Goal: Task Accomplishment & Management: Use online tool/utility

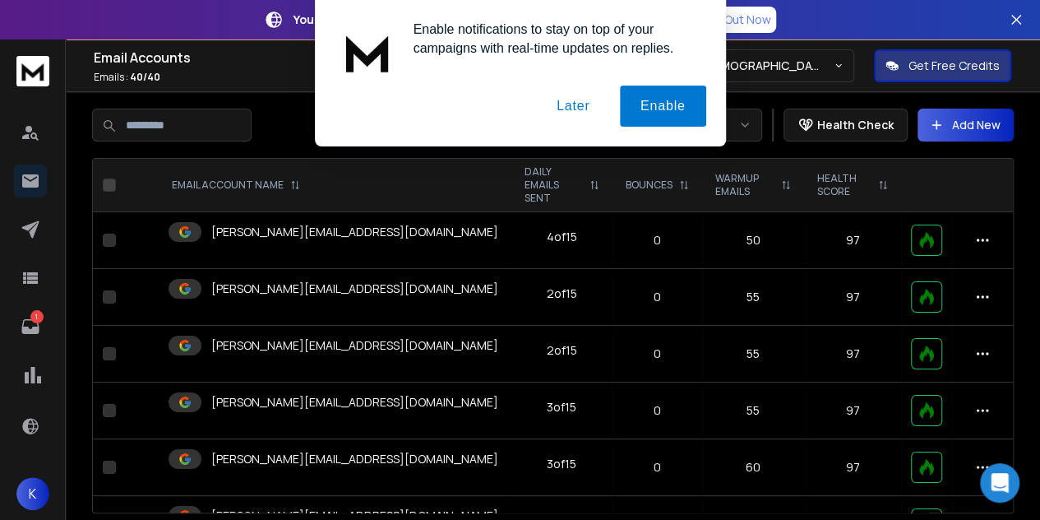
click at [579, 103] on button "Later" at bounding box center [573, 106] width 74 height 41
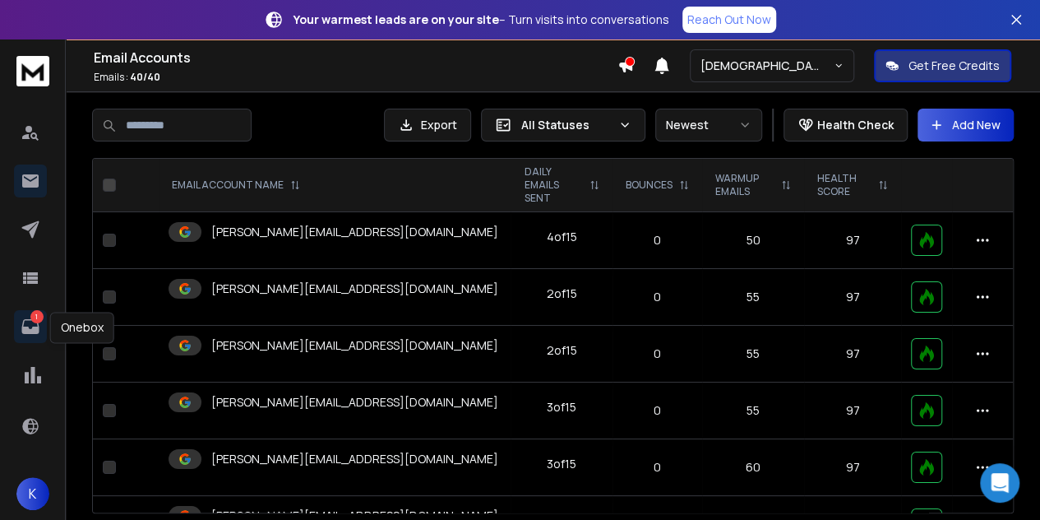
click at [23, 331] on icon at bounding box center [29, 326] width 17 height 15
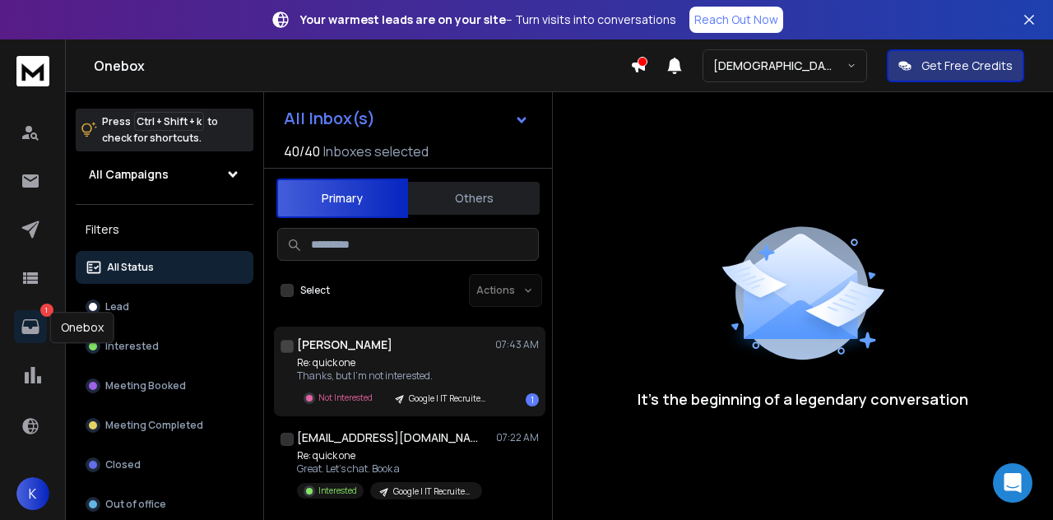
click at [358, 343] on h1 "[PERSON_NAME]" at bounding box center [344, 344] width 95 height 16
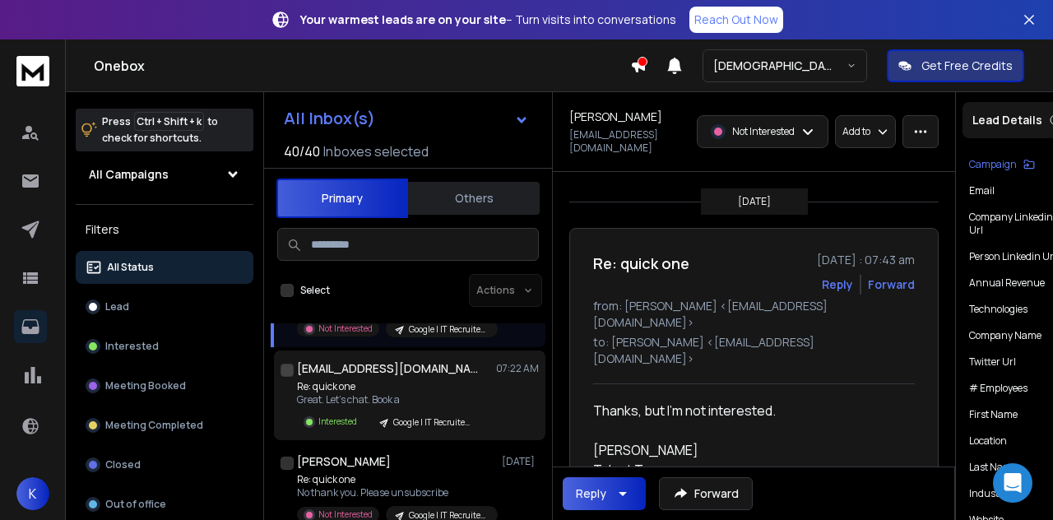
scroll to position [58, 0]
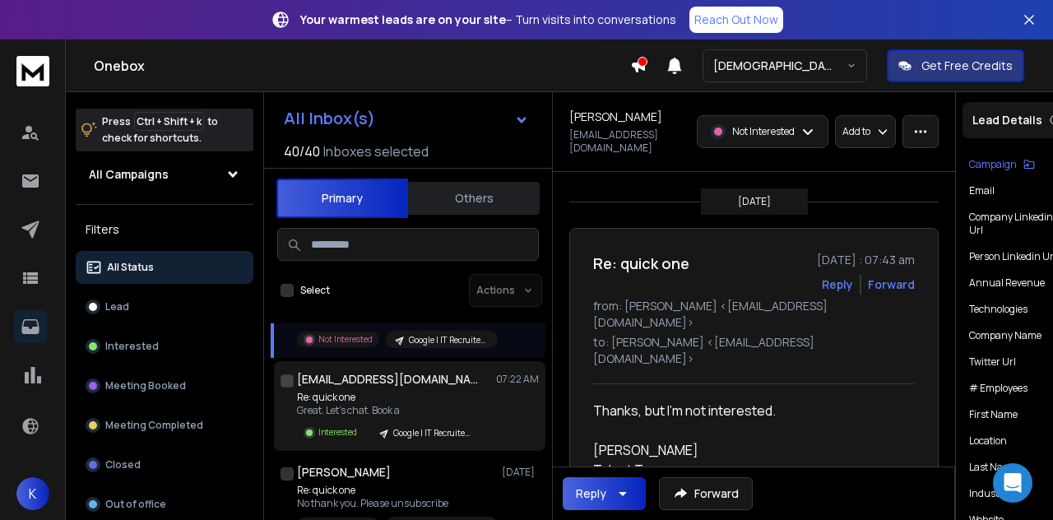
click at [448, 401] on p "Re: quick one" at bounding box center [389, 397] width 185 height 13
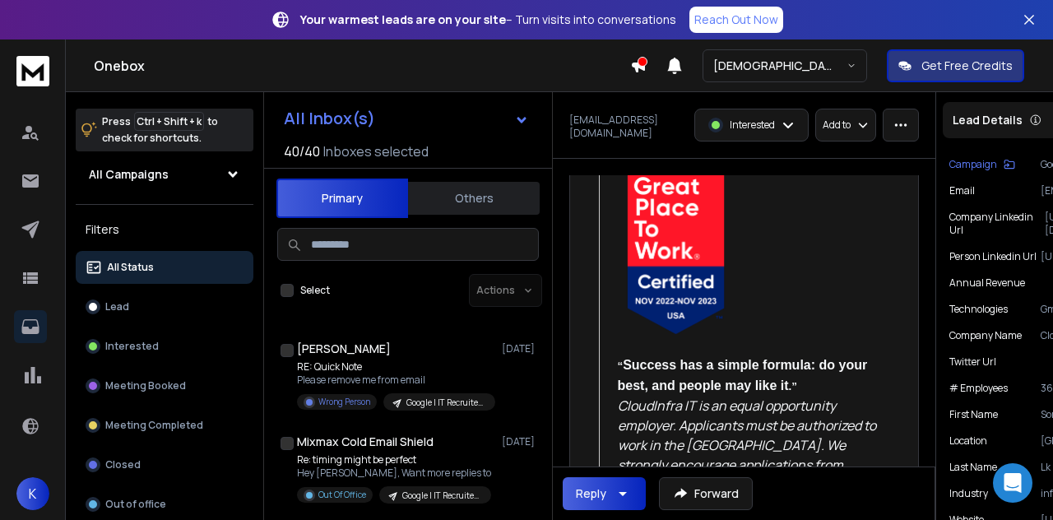
scroll to position [467, 0]
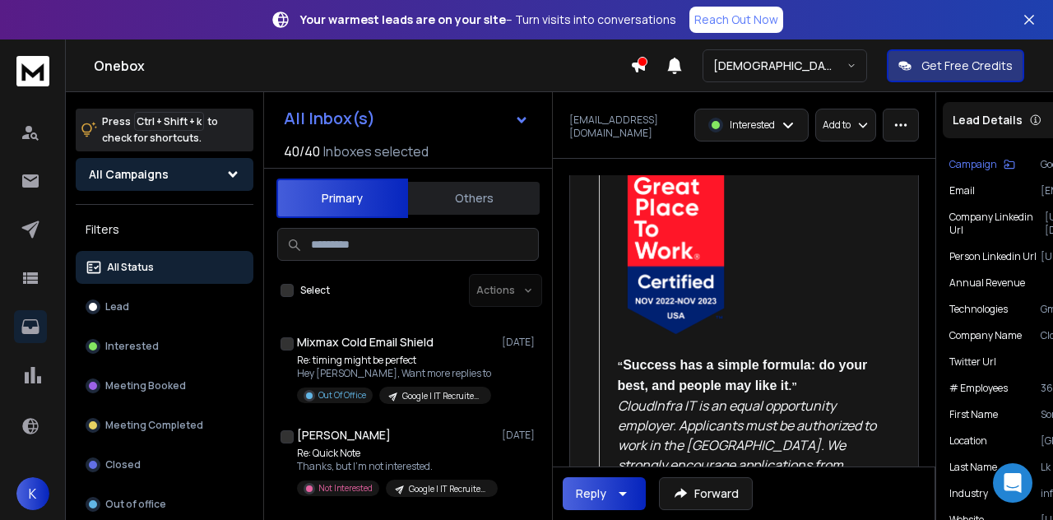
click at [163, 177] on h1 "All Campaigns" at bounding box center [129, 174] width 80 height 16
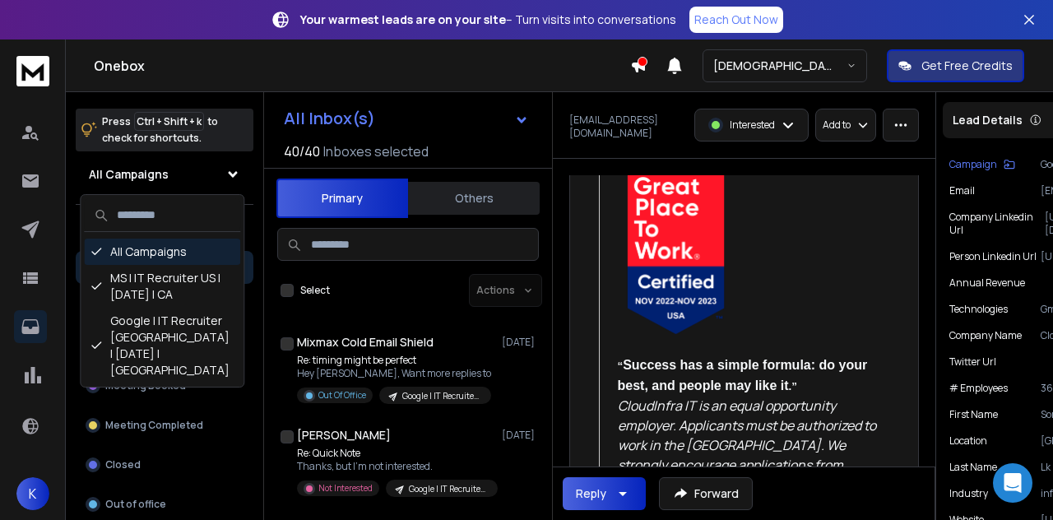
click at [146, 262] on div "All Campaigns" at bounding box center [162, 252] width 156 height 26
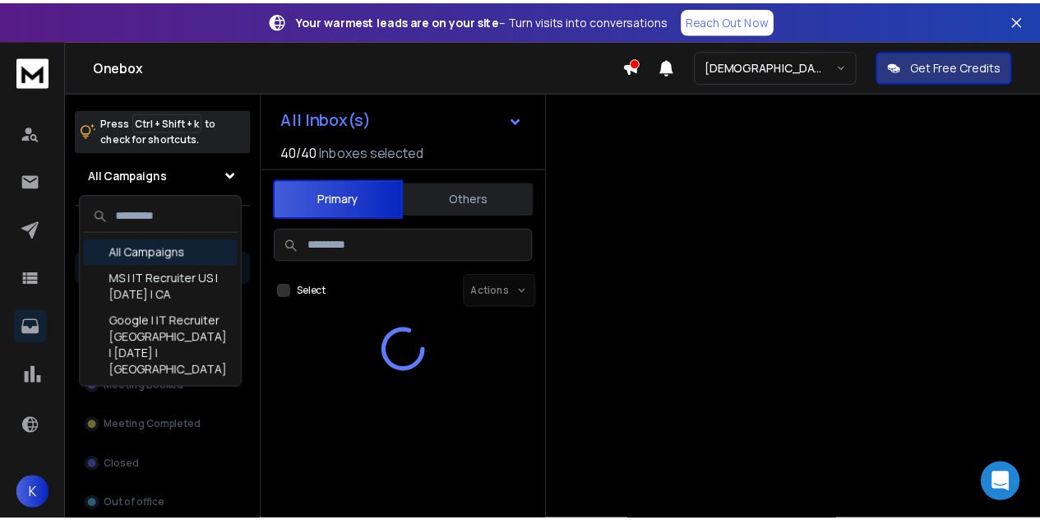
scroll to position [0, 0]
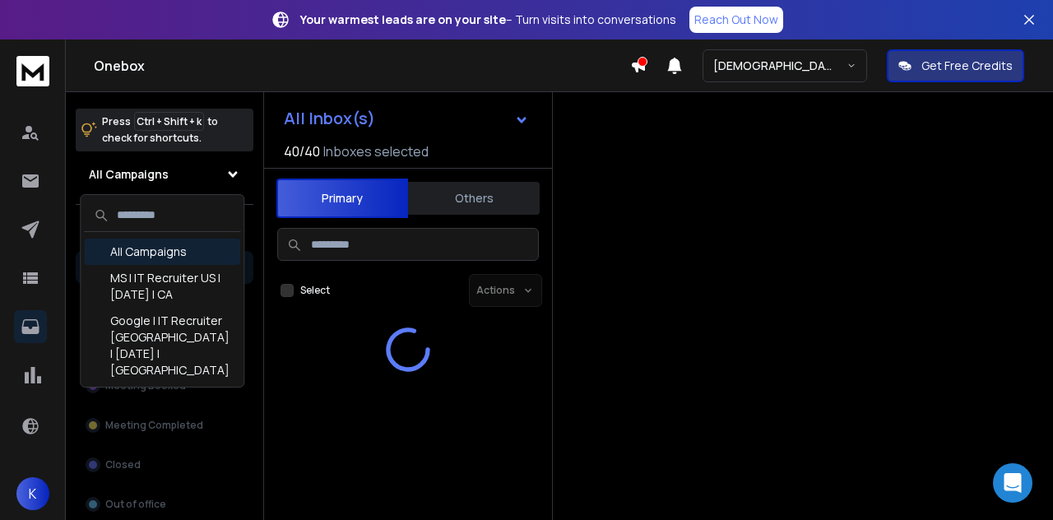
click at [146, 262] on div "All Campaigns" at bounding box center [162, 252] width 156 height 26
click at [34, 230] on icon at bounding box center [29, 228] width 17 height 17
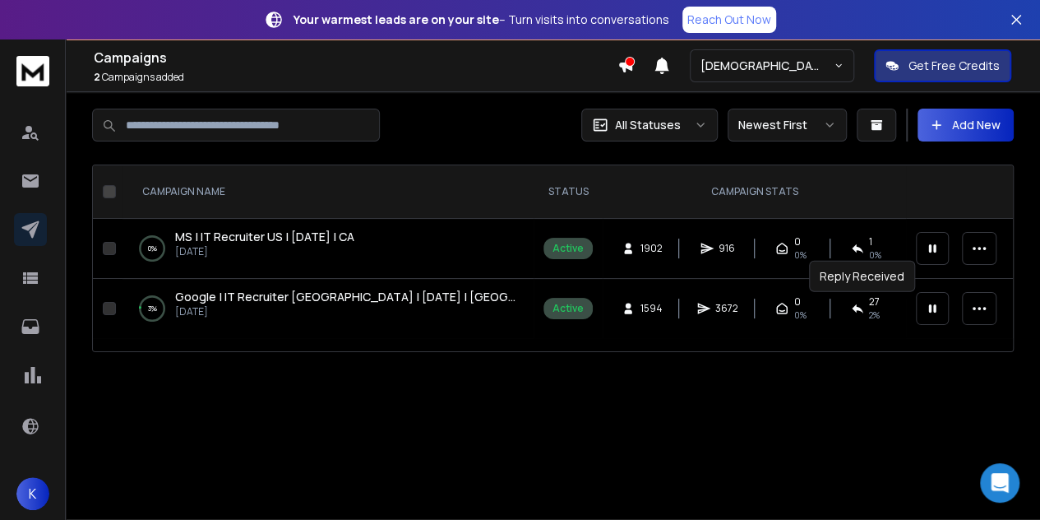
click at [869, 307] on span "27" at bounding box center [874, 301] width 11 height 13
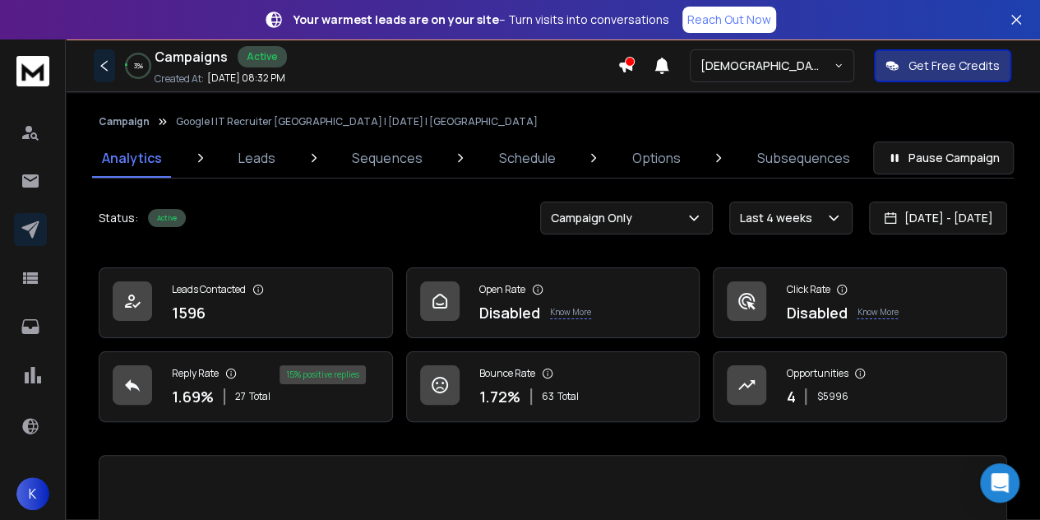
click at [104, 63] on icon at bounding box center [103, 65] width 7 height 11
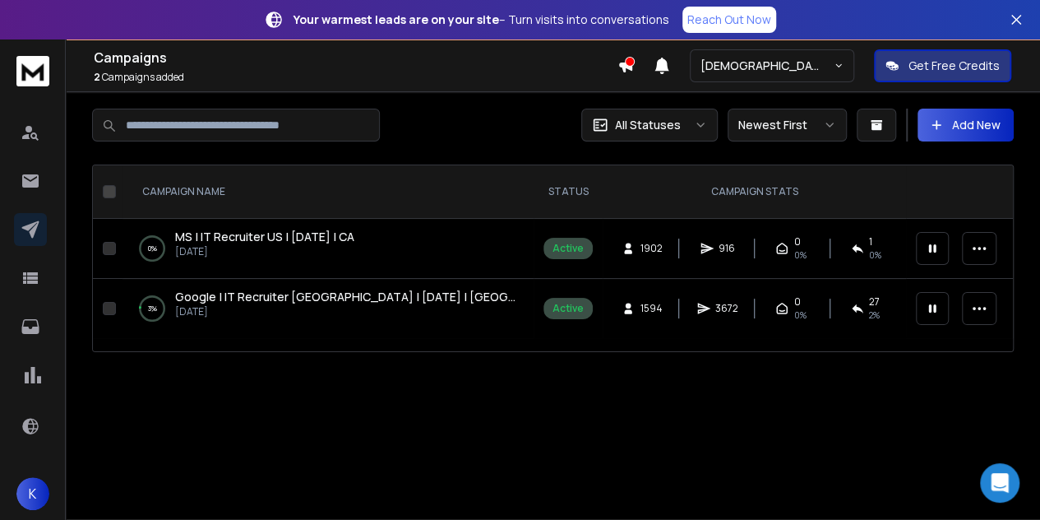
click at [961, 123] on button "Add New" at bounding box center [966, 125] width 96 height 33
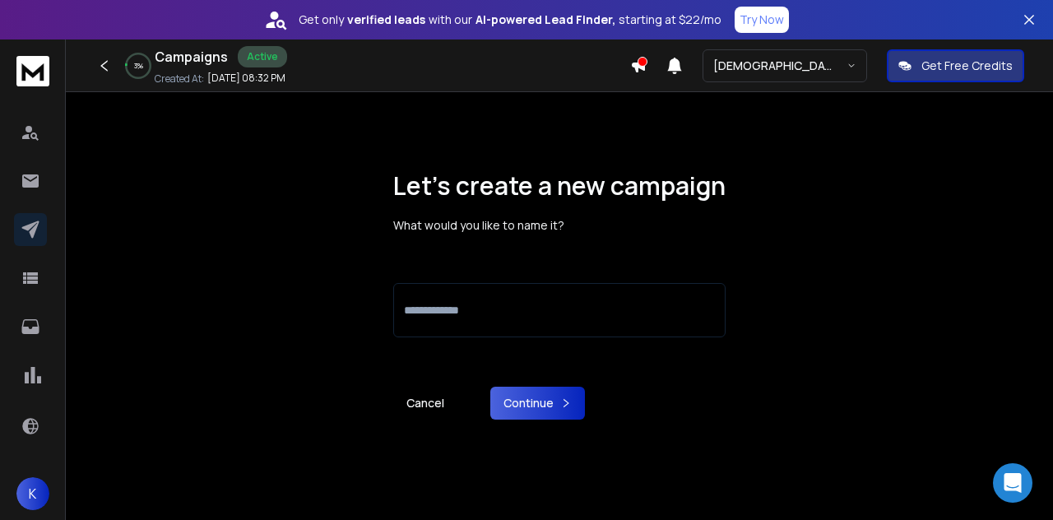
click at [514, 311] on input at bounding box center [559, 310] width 332 height 54
type input "**********"
click at [524, 407] on button "Continue" at bounding box center [537, 403] width 95 height 33
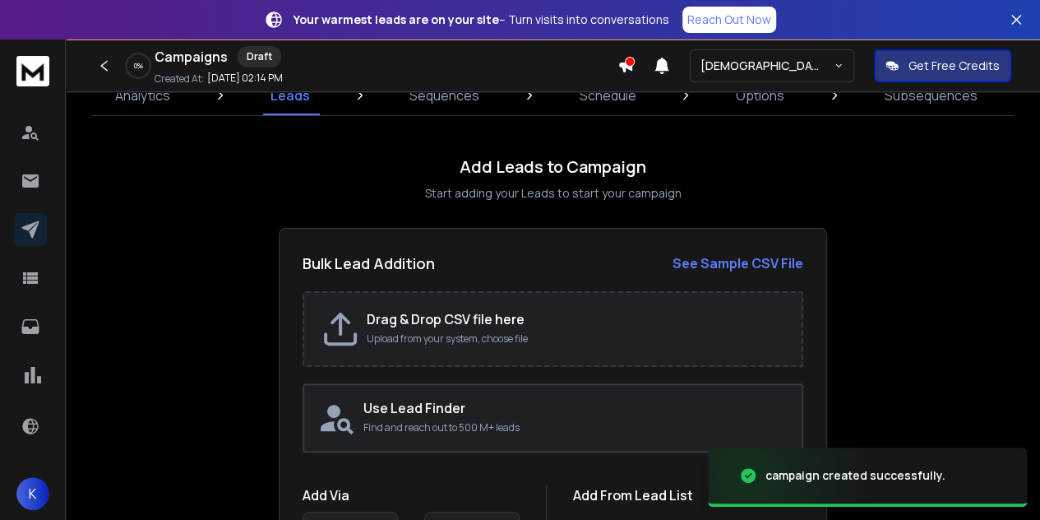
scroll to position [95, 0]
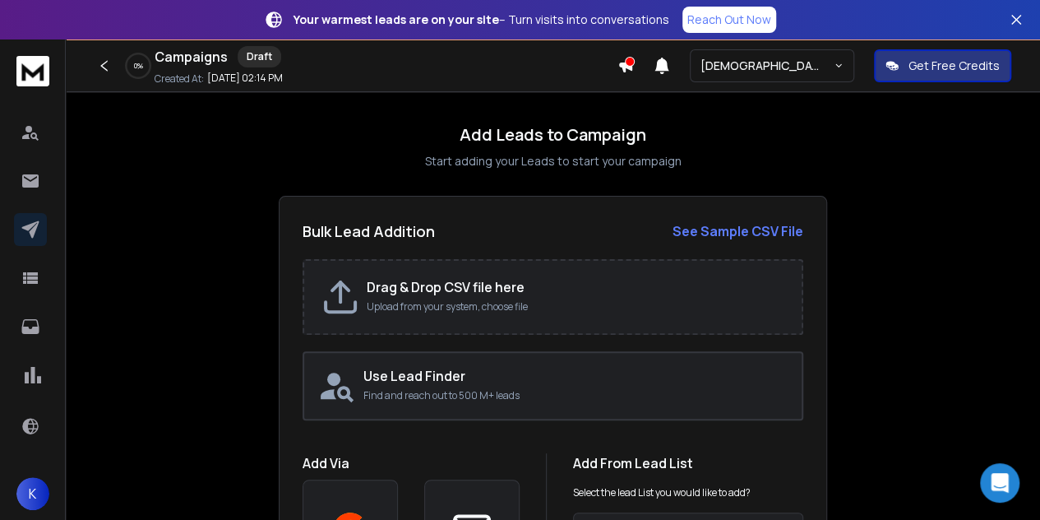
click at [494, 304] on p "Upload from your system, choose file" at bounding box center [576, 306] width 419 height 13
click at [457, 284] on h2 "Drag & Drop CSV file here" at bounding box center [576, 287] width 419 height 20
type input "**********"
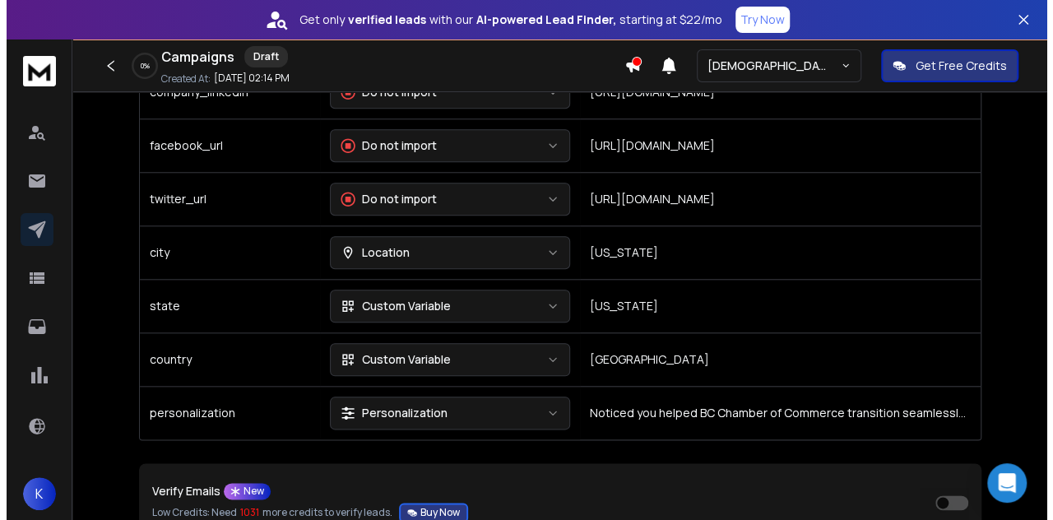
scroll to position [750, 0]
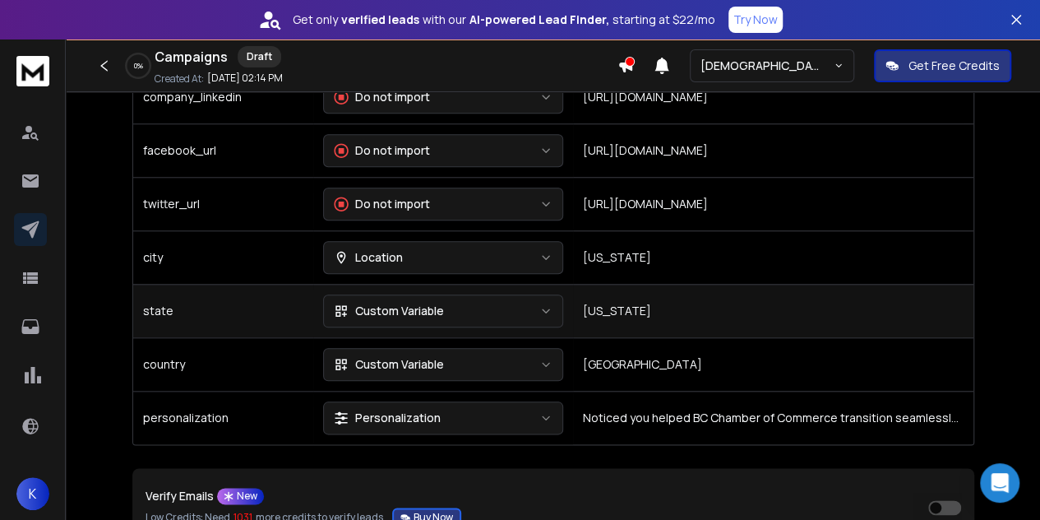
click at [445, 304] on button "Custom Variable" at bounding box center [443, 310] width 240 height 33
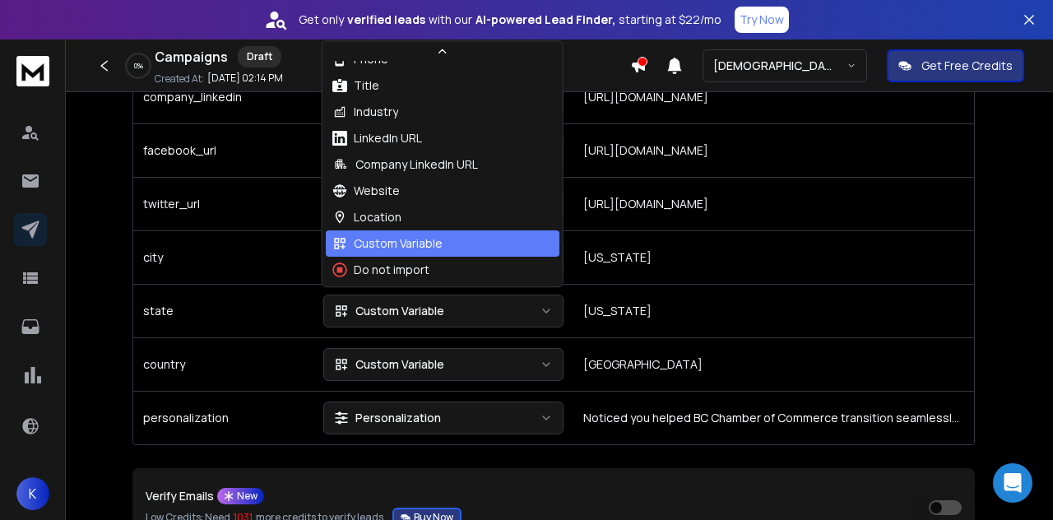
scroll to position [149, 0]
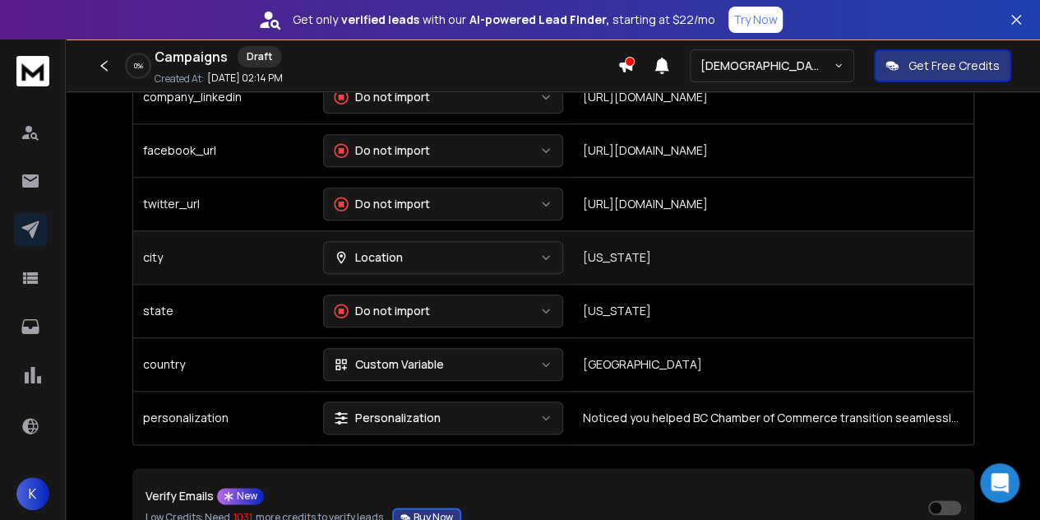
click at [401, 262] on button "Location" at bounding box center [443, 257] width 240 height 33
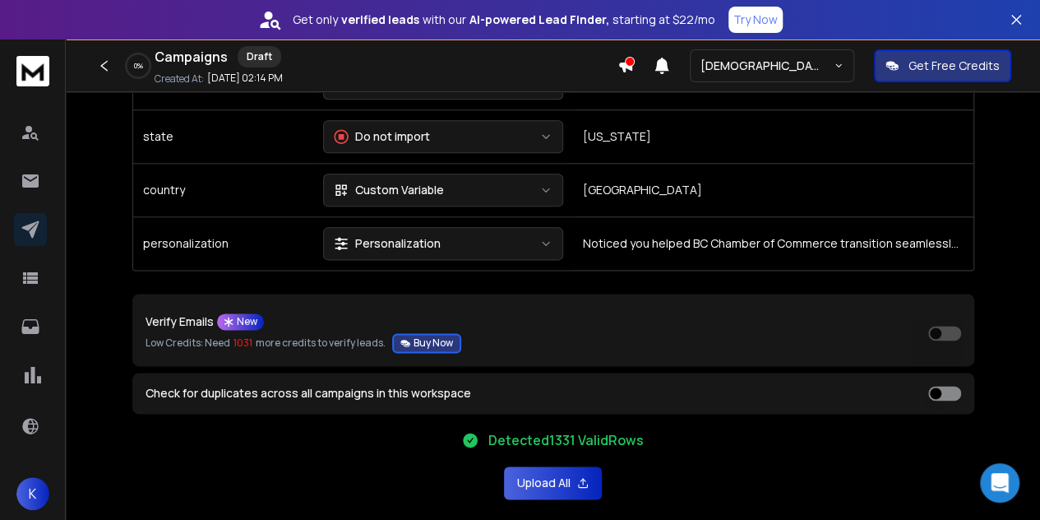
scroll to position [925, 0]
click at [541, 476] on button "Upload All" at bounding box center [553, 482] width 98 height 33
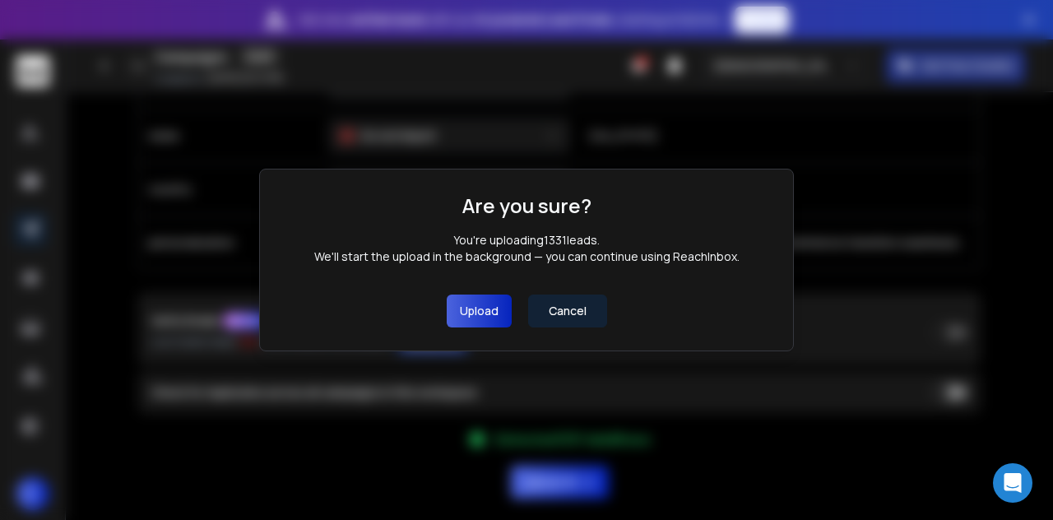
click at [475, 317] on button "Upload" at bounding box center [479, 310] width 65 height 33
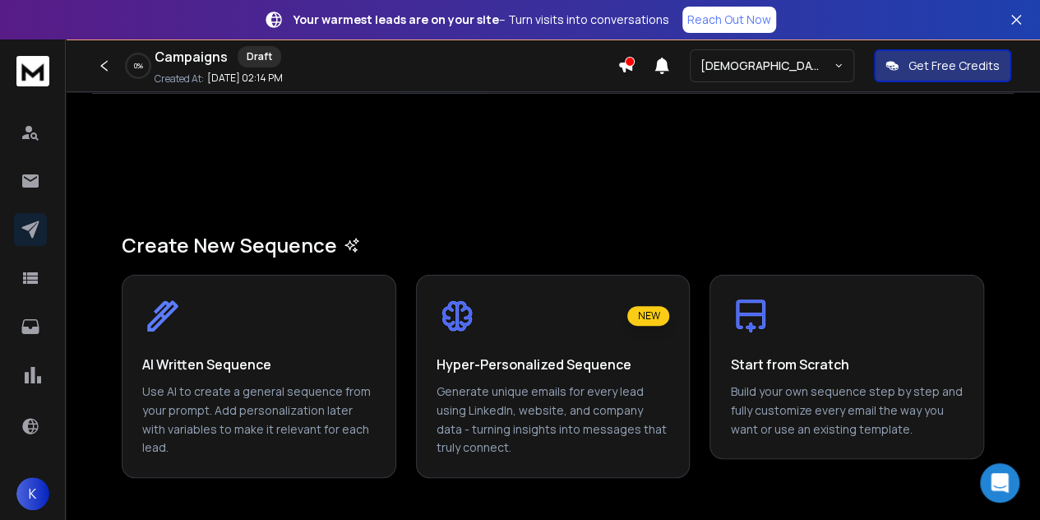
scroll to position [88, 0]
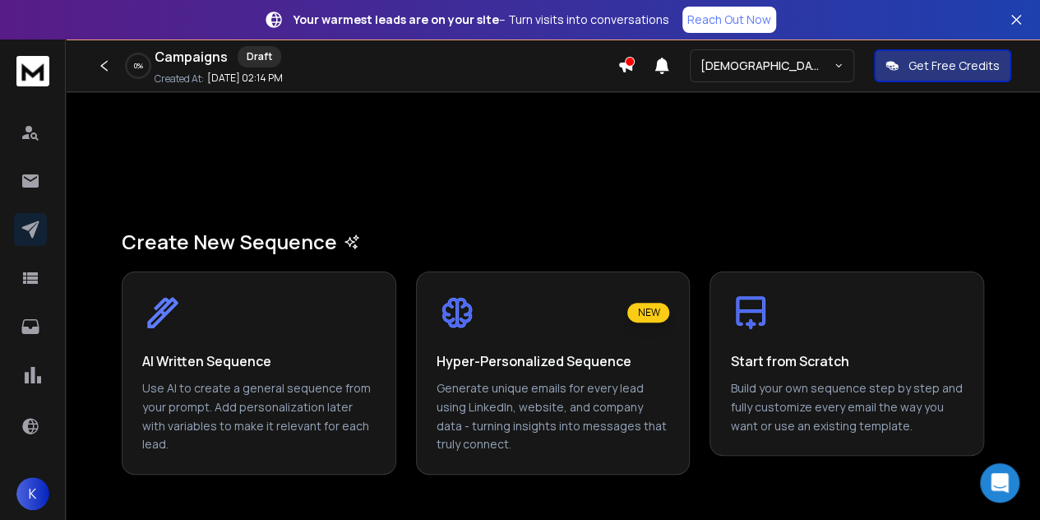
click at [752, 392] on p "Build your own sequence step by step and fully customize every email the way yo…" at bounding box center [847, 407] width 234 height 56
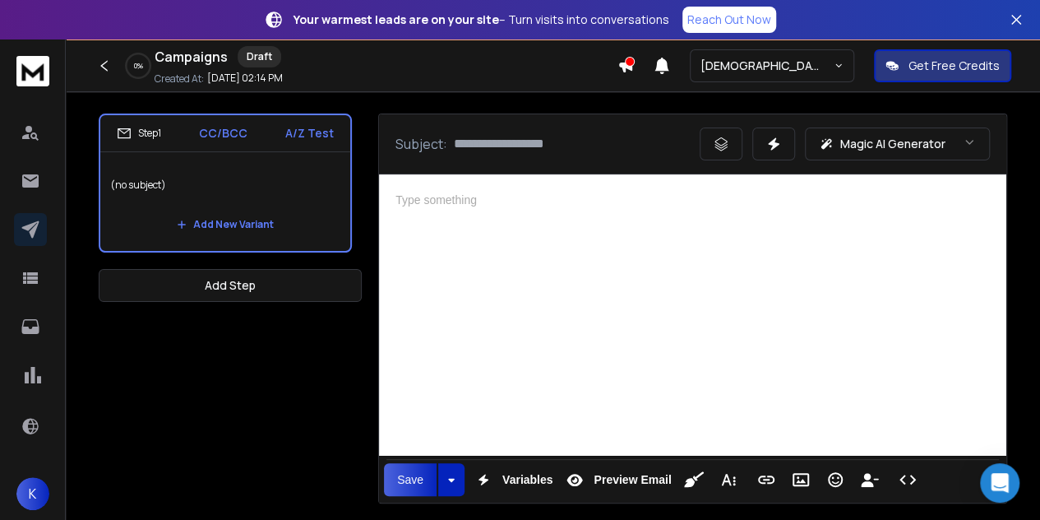
click at [447, 192] on div at bounding box center [693, 200] width 595 height 18
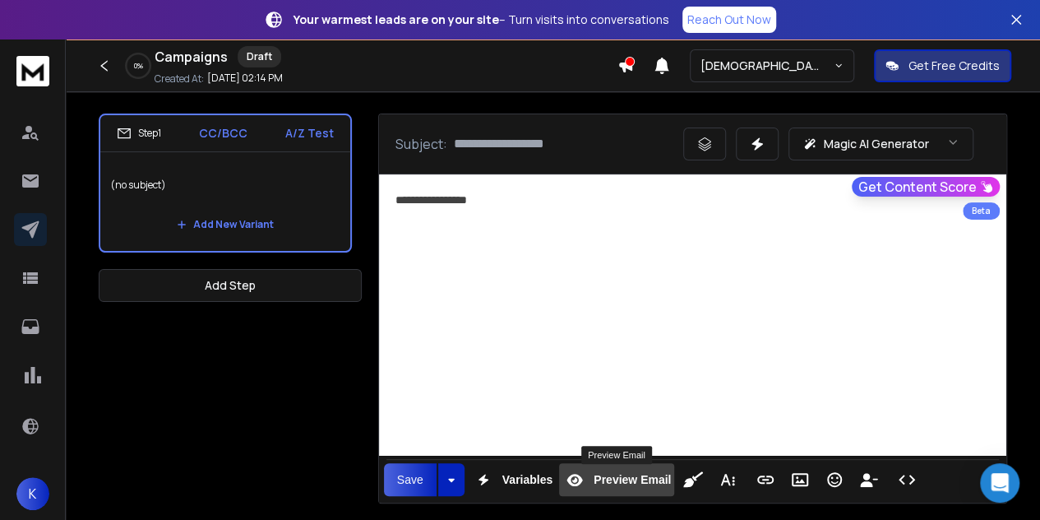
click at [622, 484] on span "Preview Email" at bounding box center [633, 480] width 84 height 14
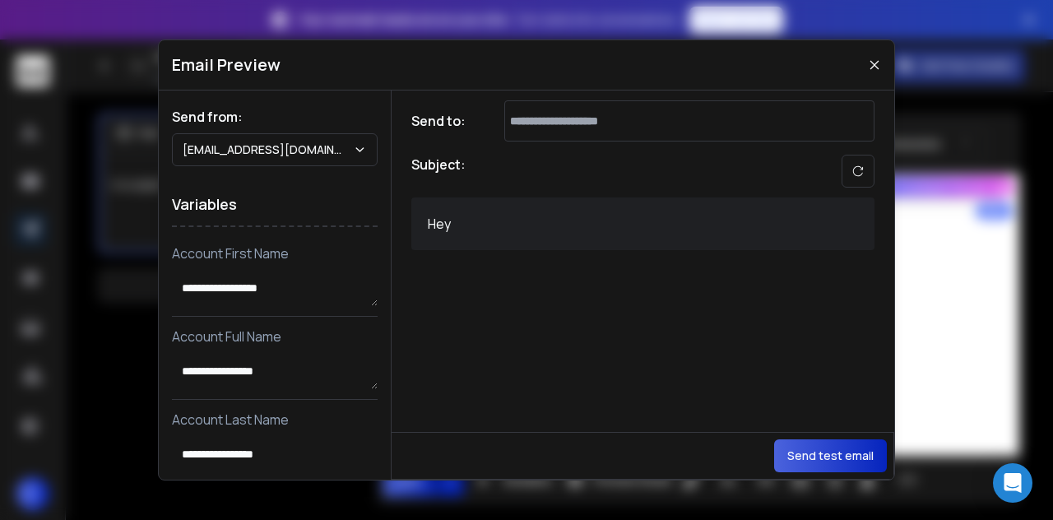
click at [873, 64] on icon at bounding box center [874, 64] width 13 height 13
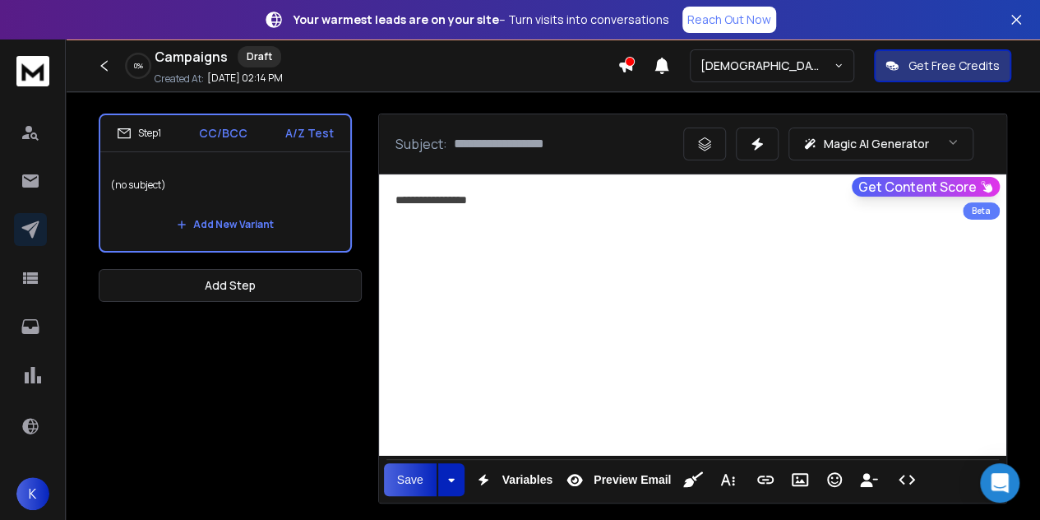
click at [500, 197] on div "**********" at bounding box center [693, 200] width 595 height 18
click at [518, 471] on div "Variables" at bounding box center [512, 479] width 89 height 26
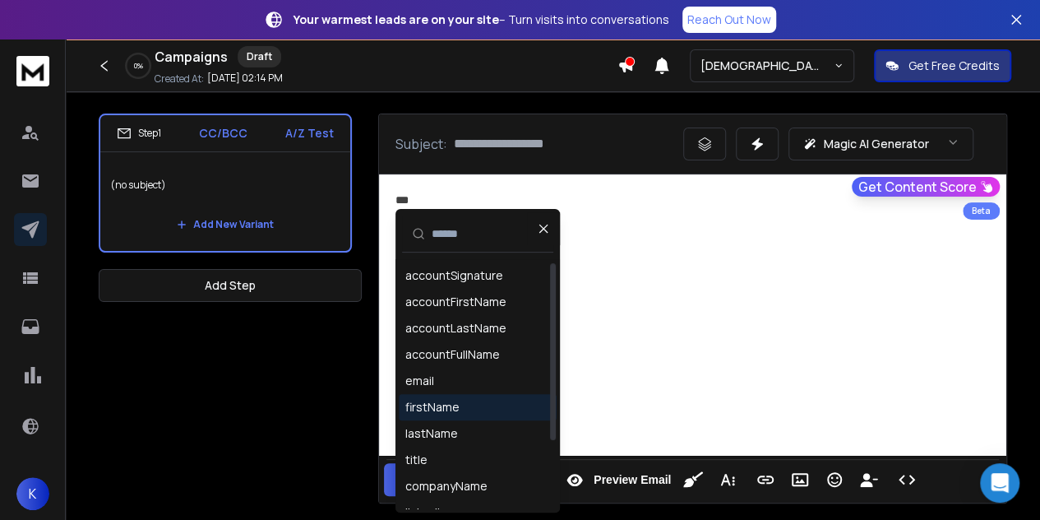
click at [473, 406] on div "firstName" at bounding box center [478, 407] width 158 height 26
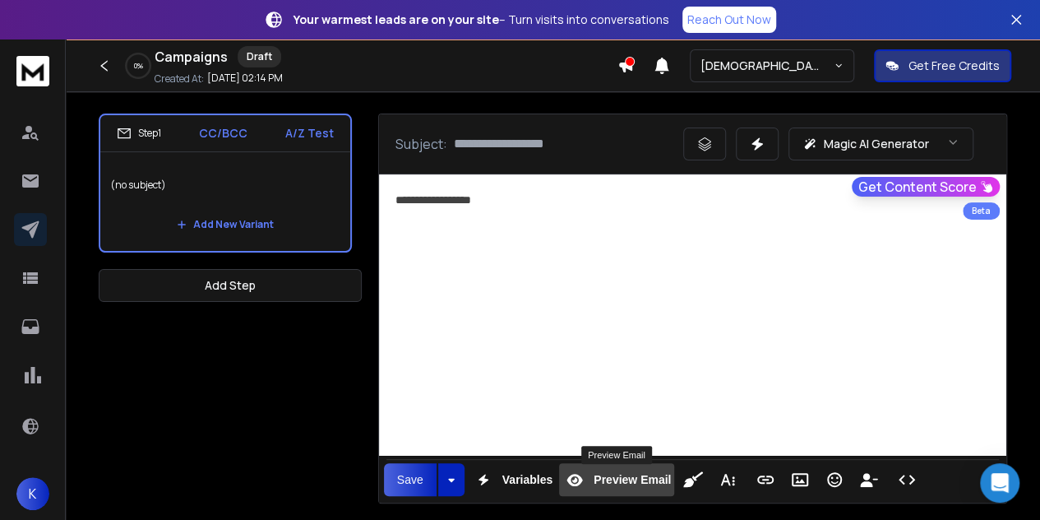
click at [647, 484] on span "Preview Email" at bounding box center [633, 480] width 84 height 14
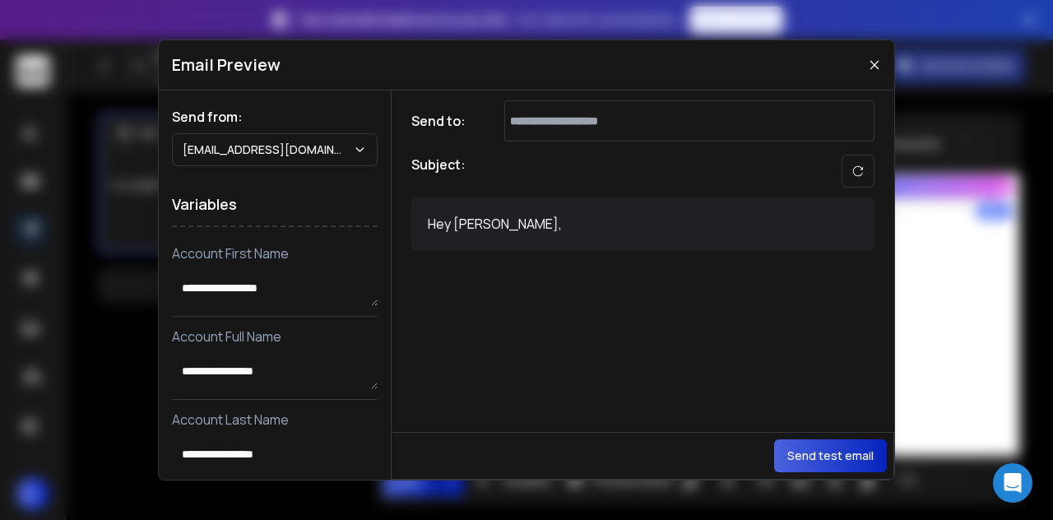
click at [874, 62] on icon at bounding box center [874, 64] width 13 height 13
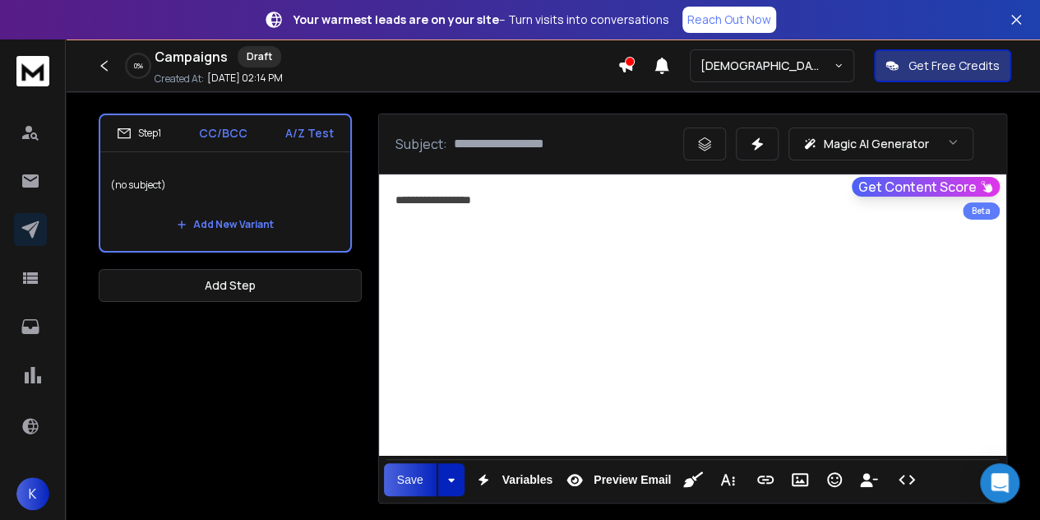
click at [500, 207] on div "**********" at bounding box center [693, 200] width 595 height 18
click at [517, 481] on span "Variables" at bounding box center [528, 480] width 58 height 14
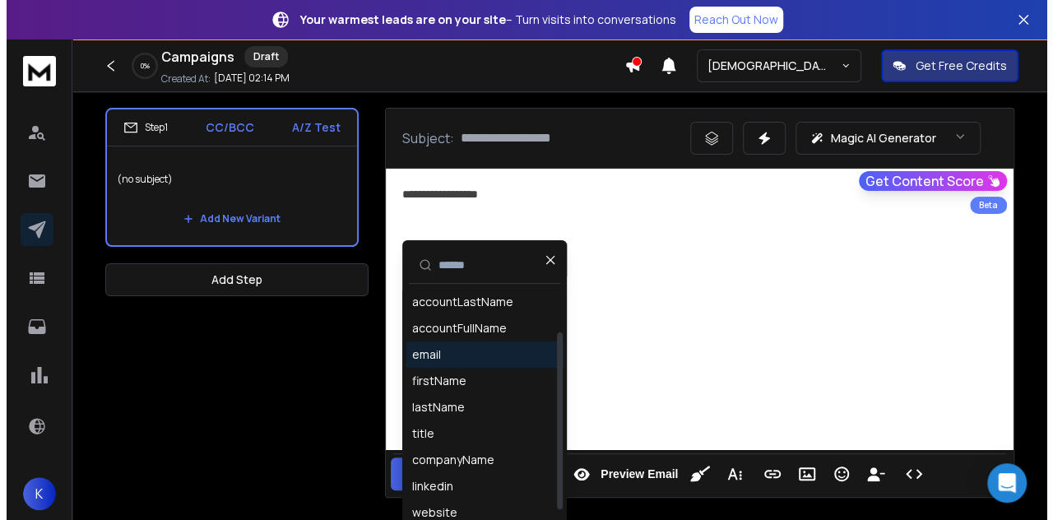
scroll to position [95, 0]
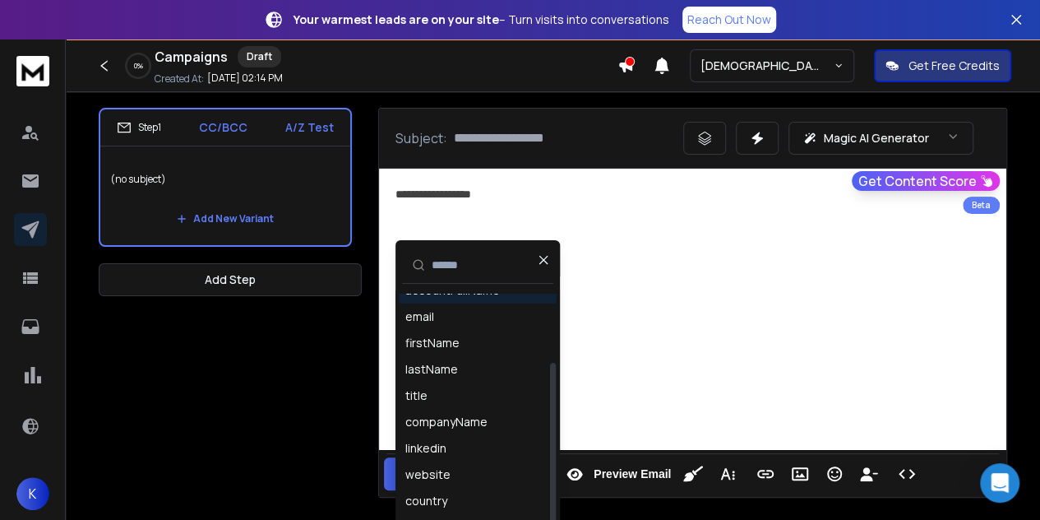
click at [490, 272] on input "text" at bounding box center [488, 265] width 112 height 36
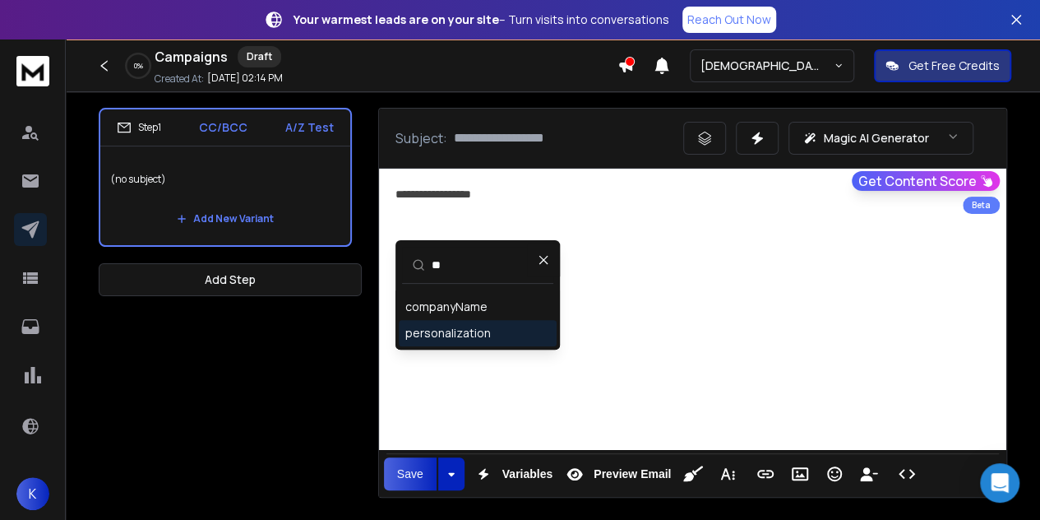
click at [457, 331] on div "personalization" at bounding box center [449, 333] width 86 height 16
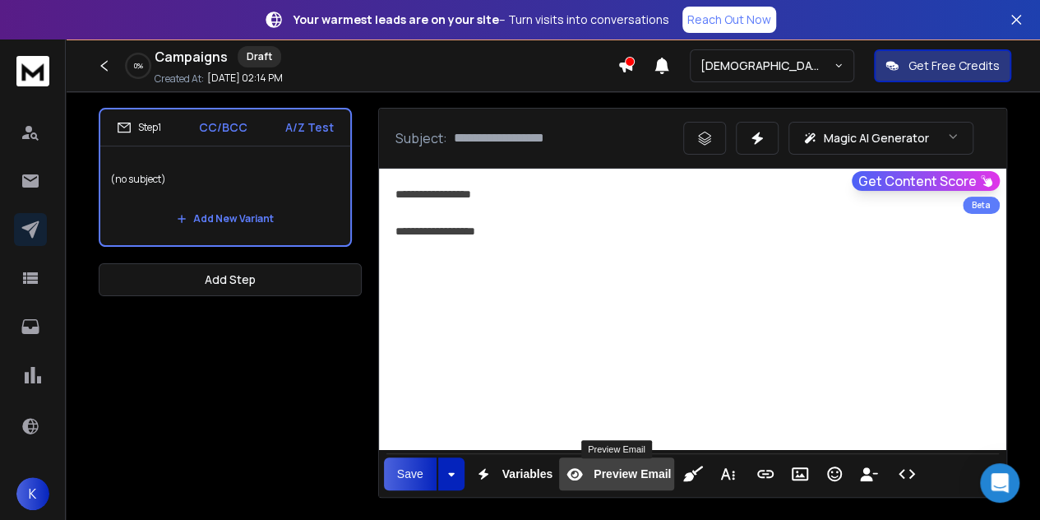
click at [624, 472] on span "Preview Email" at bounding box center [633, 474] width 84 height 14
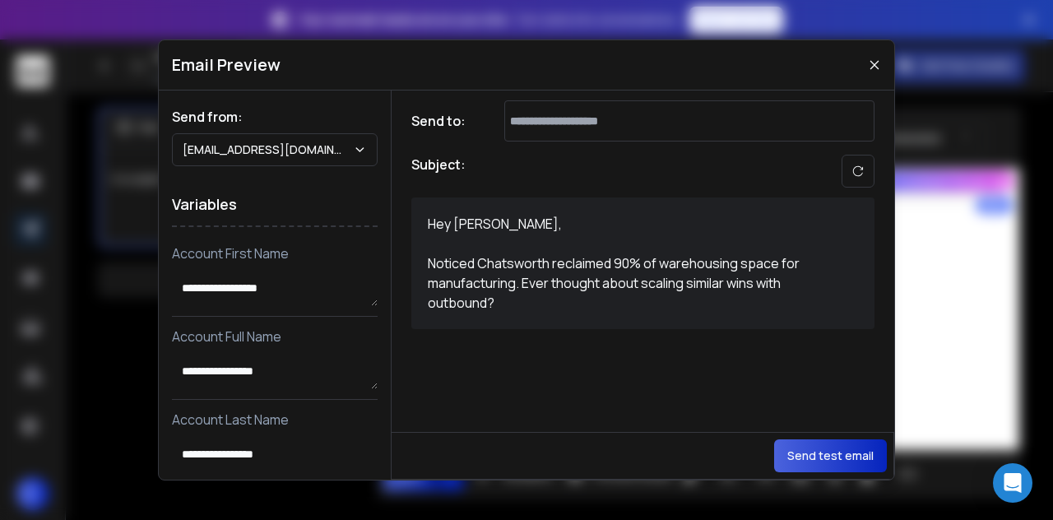
click at [874, 64] on icon at bounding box center [874, 65] width 9 height 9
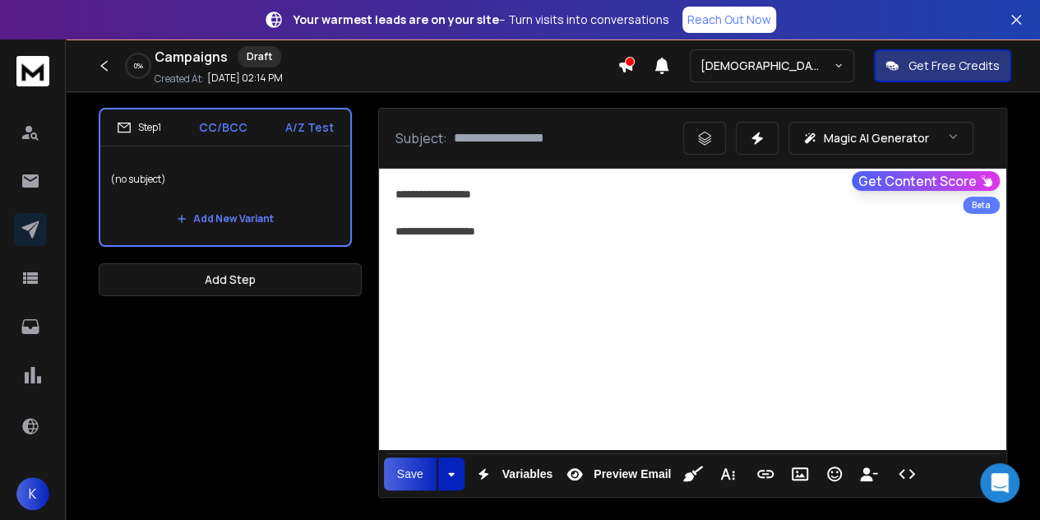
click at [465, 274] on div "**********" at bounding box center [693, 309] width 628 height 281
click at [526, 222] on div "**********" at bounding box center [693, 231] width 595 height 18
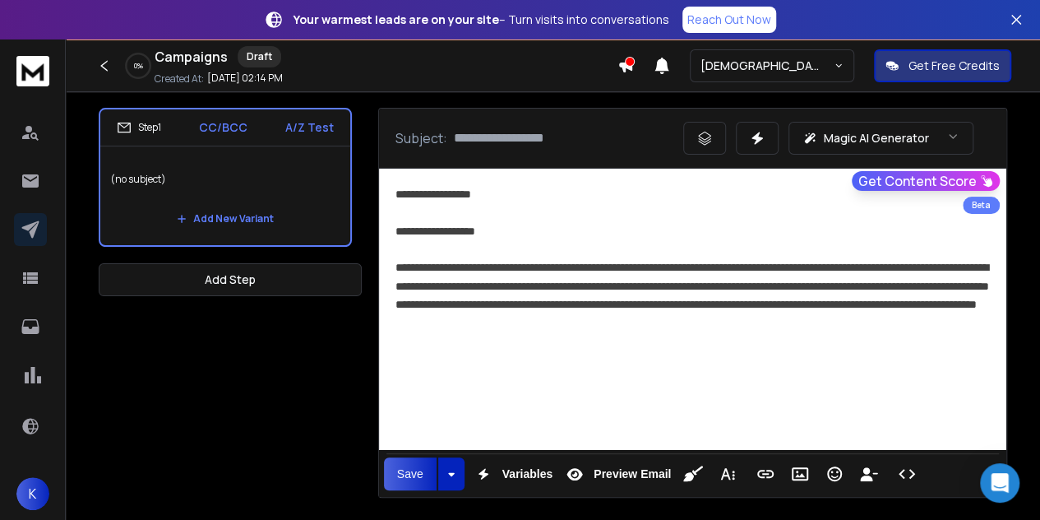
click at [665, 285] on div "**********" at bounding box center [693, 295] width 595 height 74
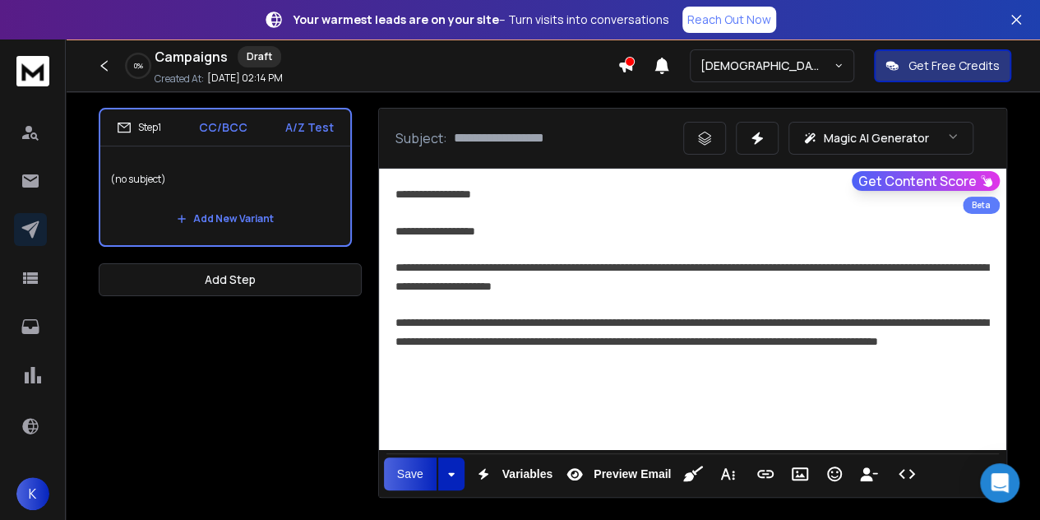
click at [403, 320] on div "**********" at bounding box center [693, 340] width 595 height 55
click at [401, 266] on div "**********" at bounding box center [693, 276] width 595 height 37
click at [750, 335] on div "**********" at bounding box center [693, 340] width 595 height 55
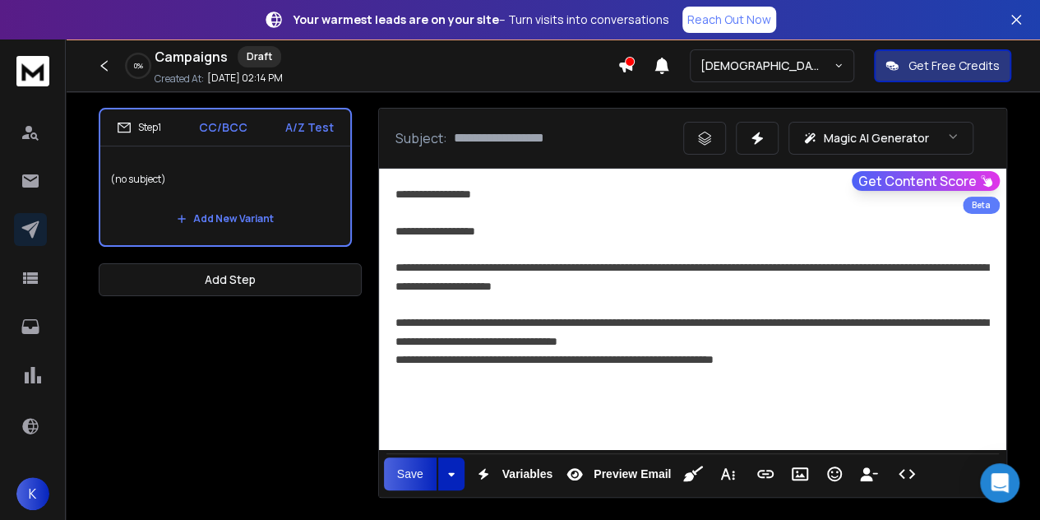
click at [777, 361] on div "**********" at bounding box center [693, 359] width 595 height 18
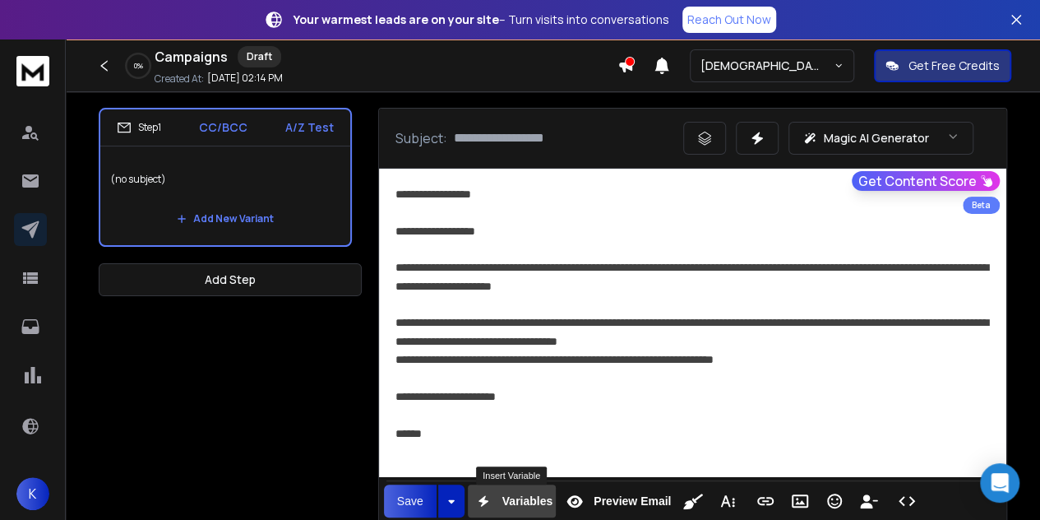
click at [520, 512] on div "Variables" at bounding box center [512, 501] width 89 height 26
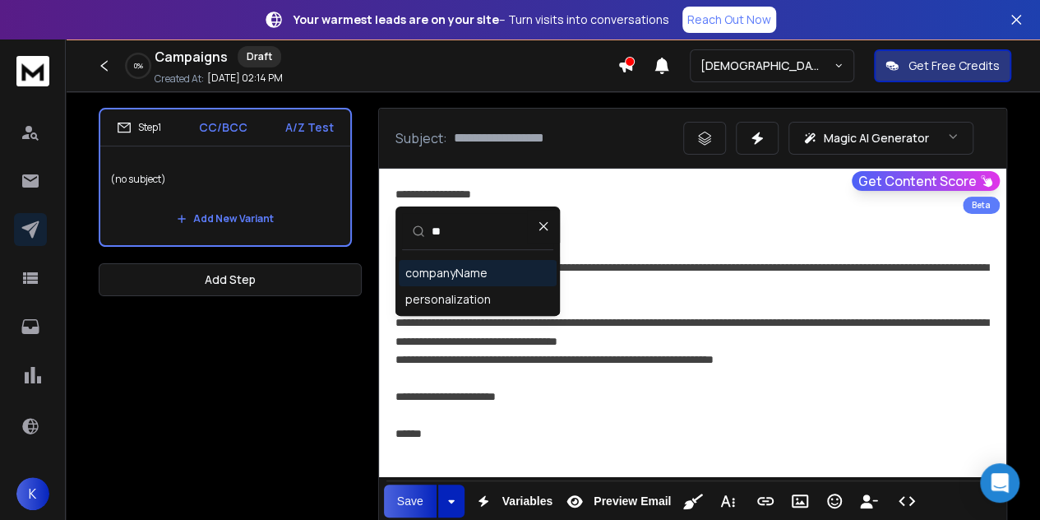
click at [546, 225] on icon at bounding box center [543, 226] width 13 height 13
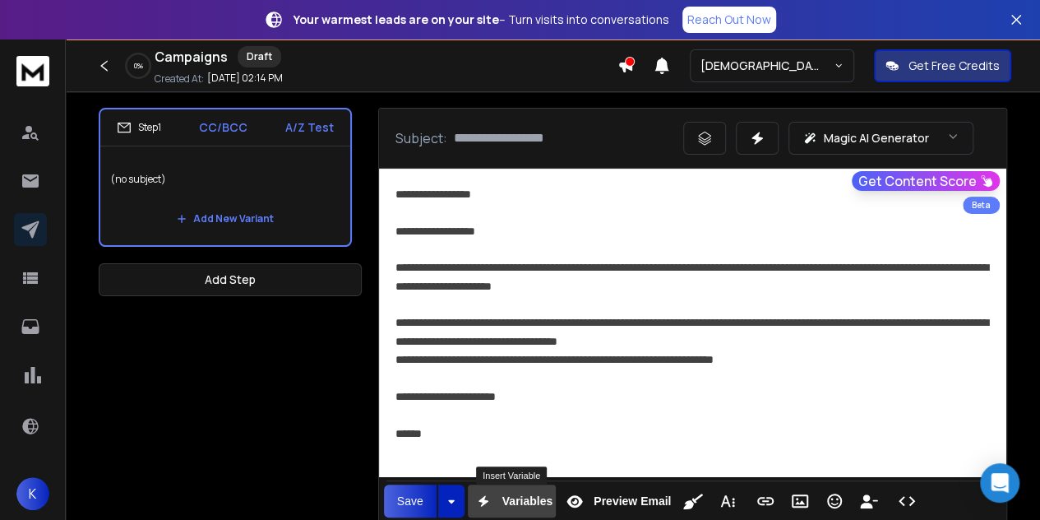
click at [510, 494] on span "Variables" at bounding box center [528, 501] width 58 height 14
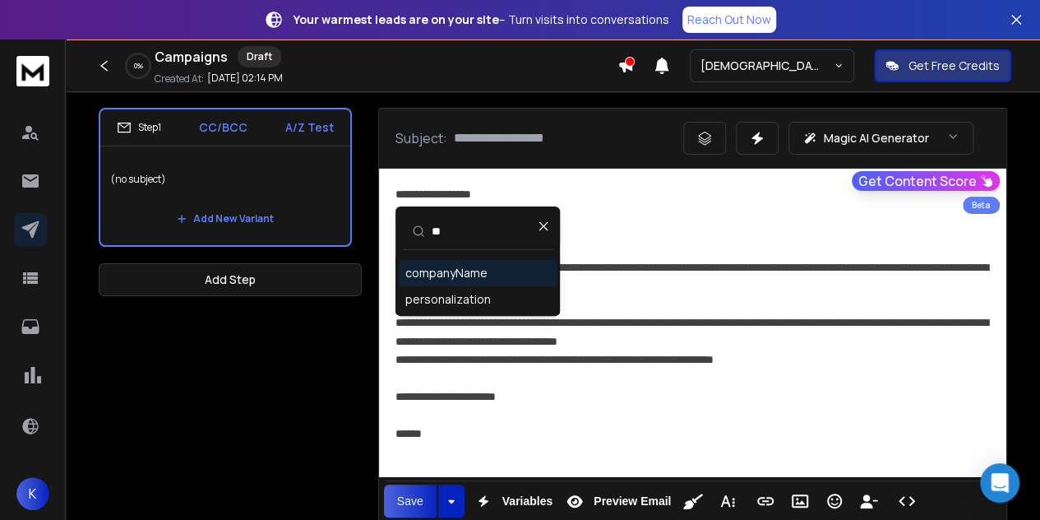
click at [489, 229] on input "**" at bounding box center [488, 231] width 112 height 36
type input "*"
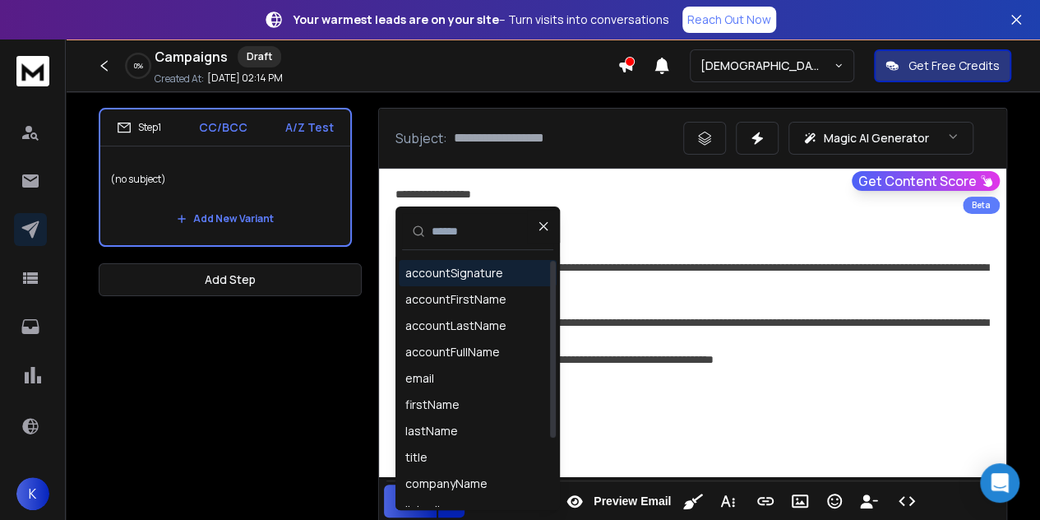
click at [472, 267] on div "accountSignature" at bounding box center [455, 273] width 98 height 16
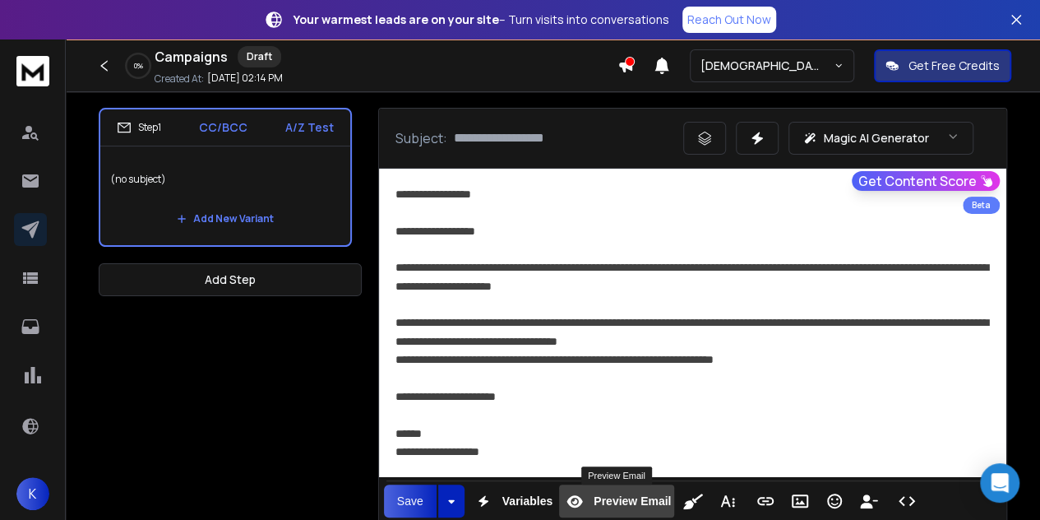
click at [642, 509] on div "Preview Email" at bounding box center [616, 501] width 115 height 27
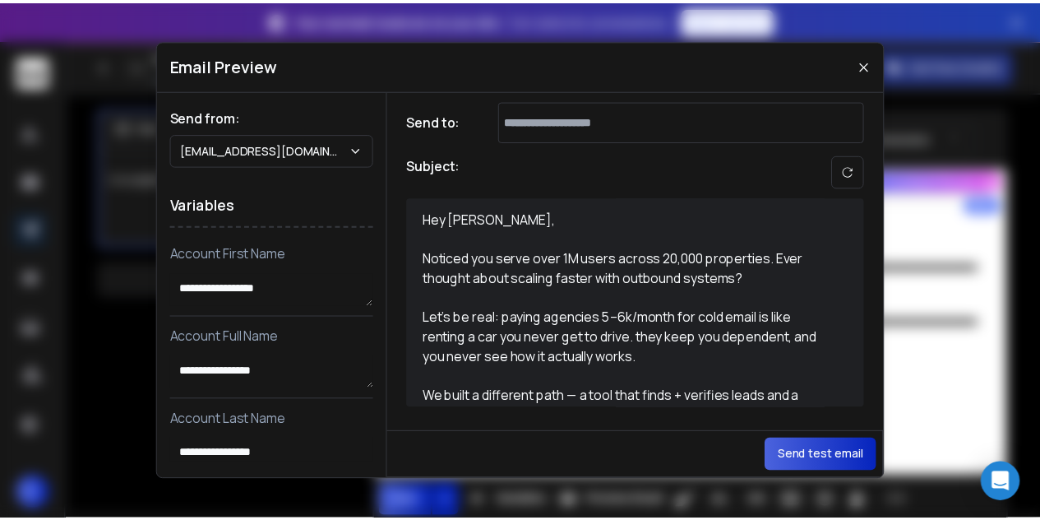
scroll to position [0, 0]
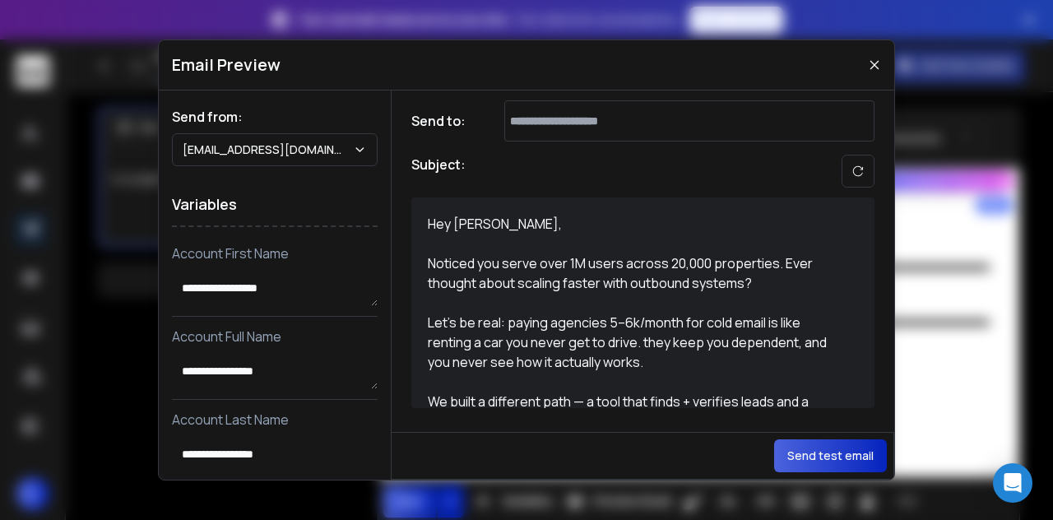
click at [593, 118] on input at bounding box center [689, 121] width 359 height 30
type input "**********"
drag, startPoint x: 612, startPoint y: 174, endPoint x: 490, endPoint y: 165, distance: 122.1
click at [490, 165] on div "Send to: Subject: Hey [PERSON_NAME], Noticed you serve over 1M users across 20,…" at bounding box center [643, 248] width 503 height 317
click at [490, 165] on div "Send to: [EMAIL_ADDRESS][DOMAIN_NAME] Subject: Hey [PERSON_NAME], Noticed you s…" at bounding box center [643, 248] width 503 height 317
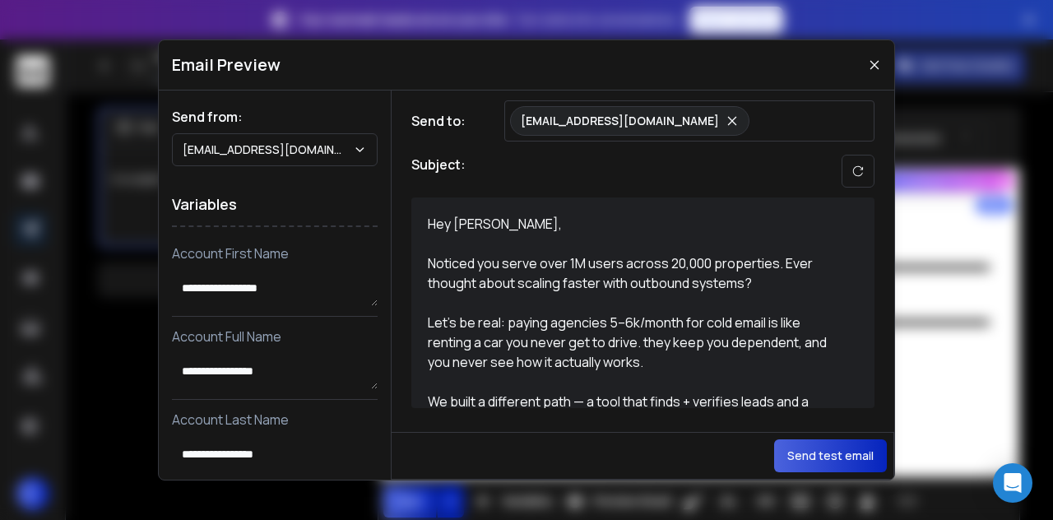
click at [480, 174] on div "Subject:" at bounding box center [621, 171] width 420 height 33
click at [875, 63] on icon at bounding box center [874, 65] width 9 height 9
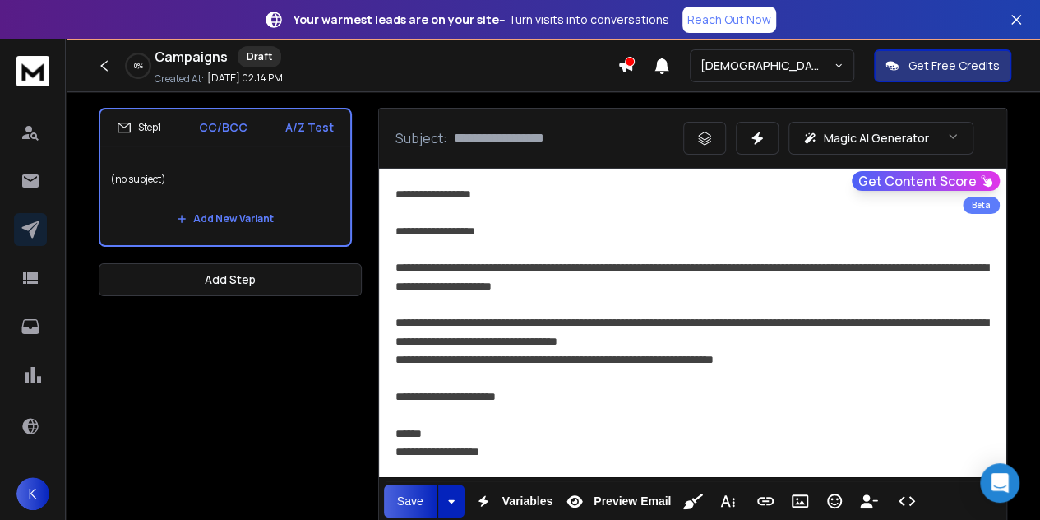
click at [515, 141] on input at bounding box center [560, 138] width 213 height 20
